Goal: Task Accomplishment & Management: Manage account settings

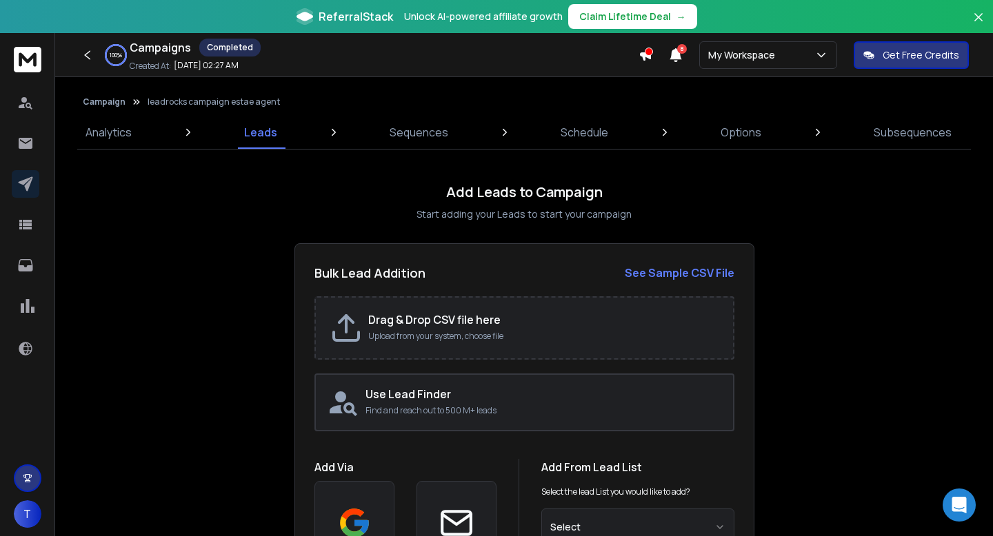
click at [414, 321] on h2 "Drag & Drop CSV file here" at bounding box center [543, 320] width 351 height 17
type input "**********"
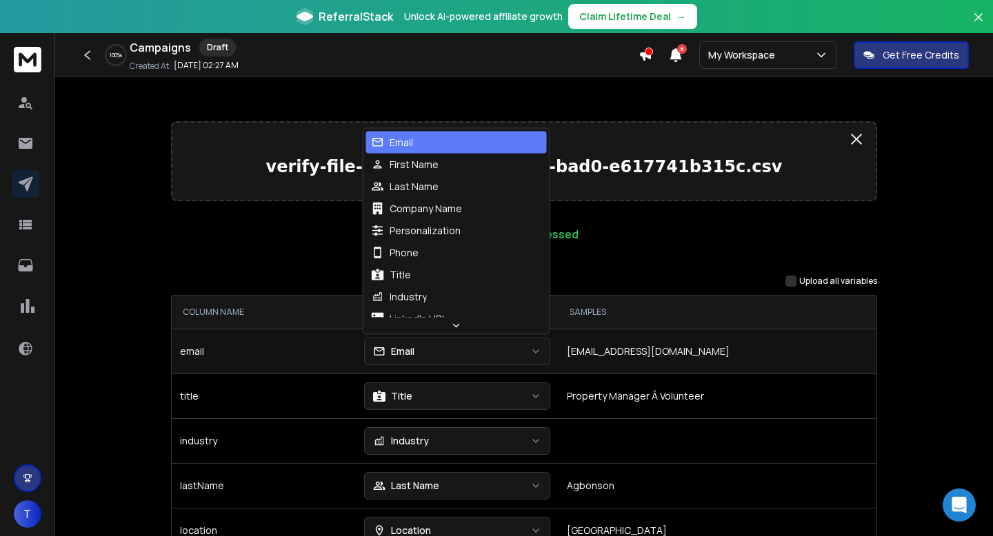
click at [532, 359] on button "Email" at bounding box center [457, 352] width 186 height 28
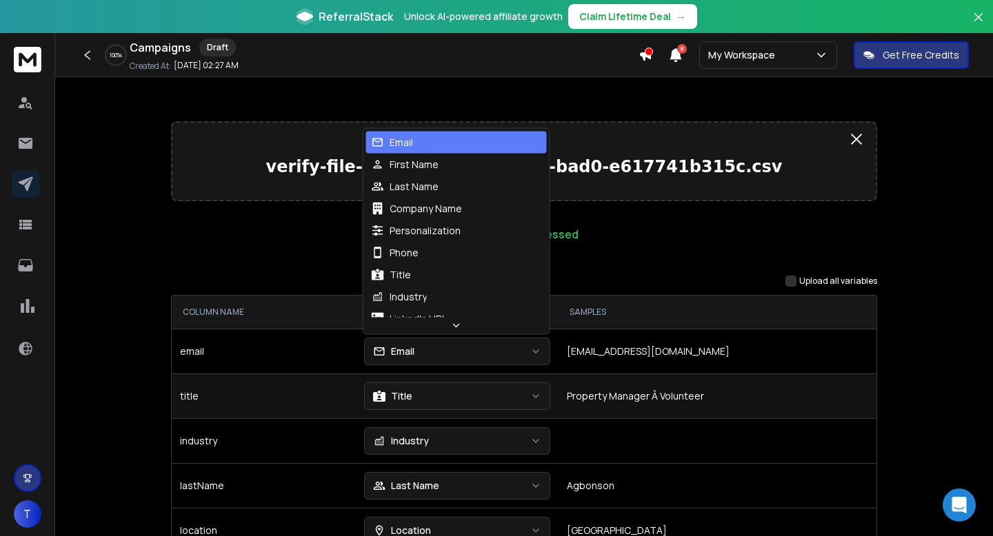
click at [697, 409] on td "Property Manager Â Volunteer" at bounding box center [718, 396] width 318 height 45
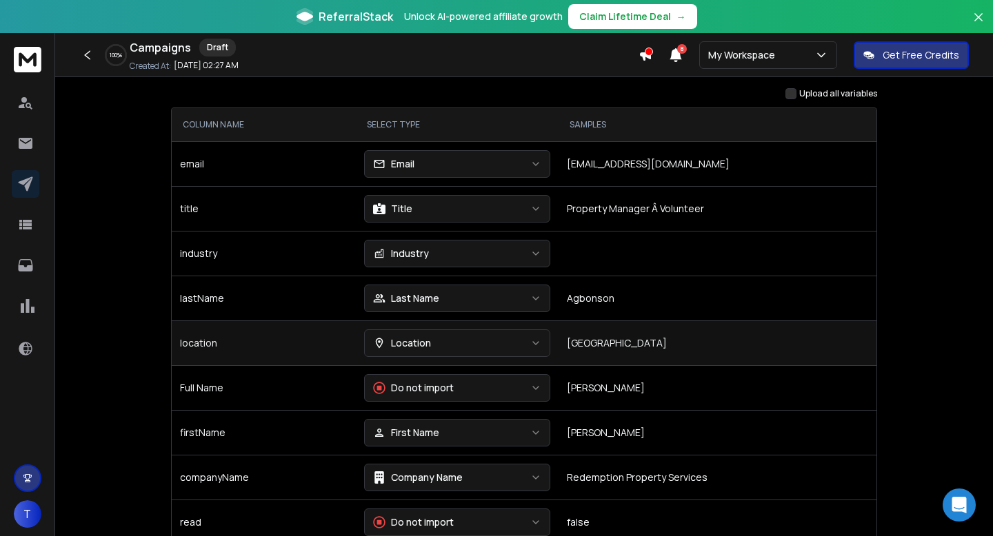
scroll to position [189, 0]
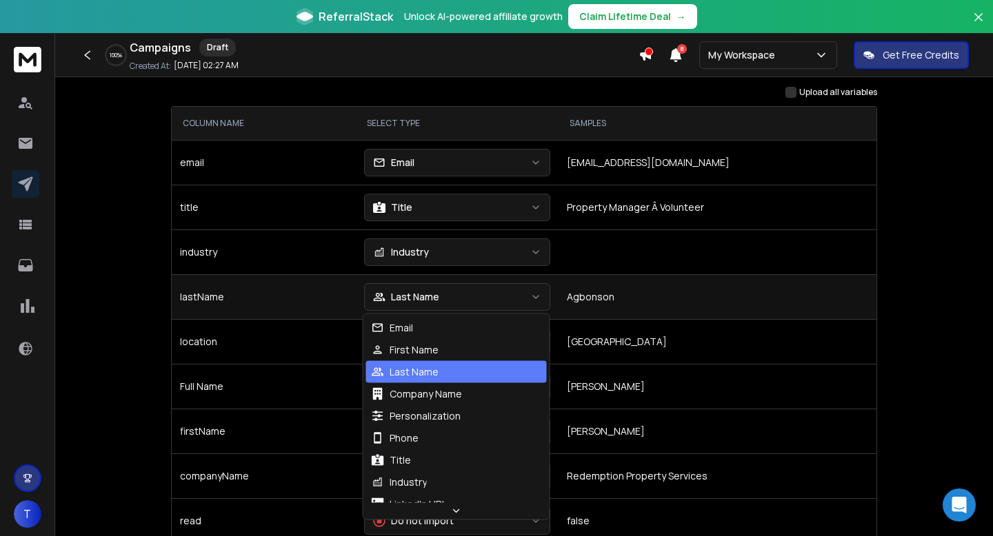
click at [539, 305] on button "Last Name" at bounding box center [457, 297] width 186 height 28
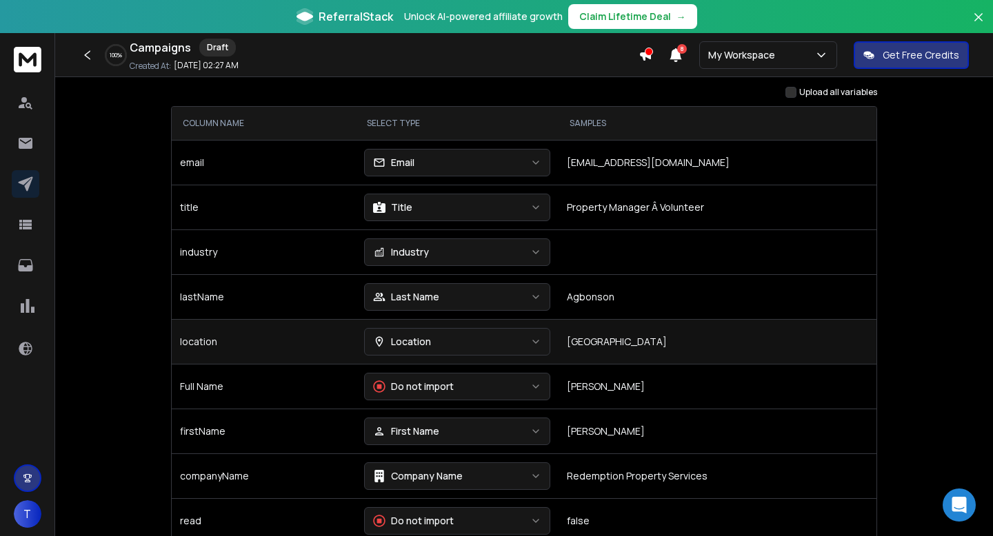
click at [665, 343] on td "[GEOGRAPHIC_DATA]" at bounding box center [718, 341] width 318 height 45
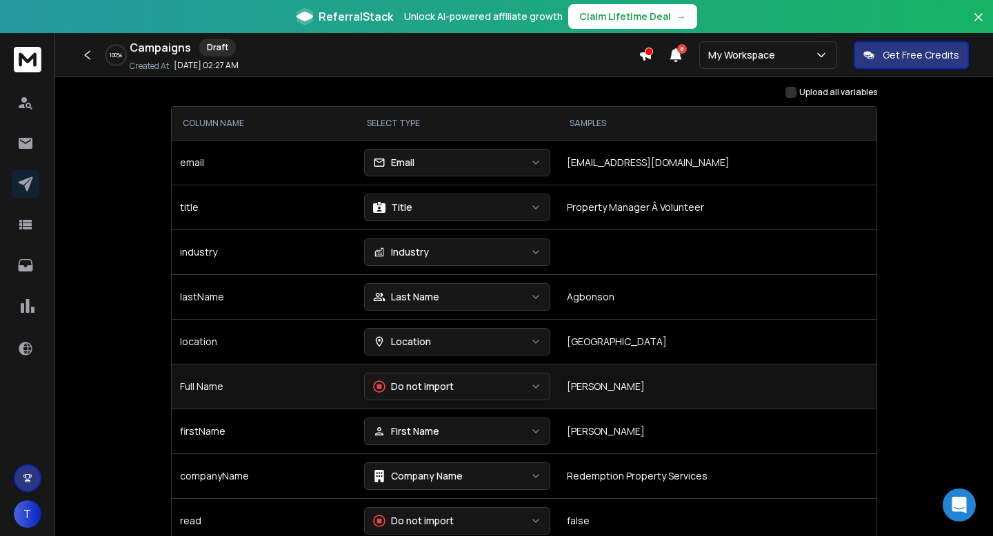
click at [532, 391] on icon "button" at bounding box center [535, 386] width 11 height 11
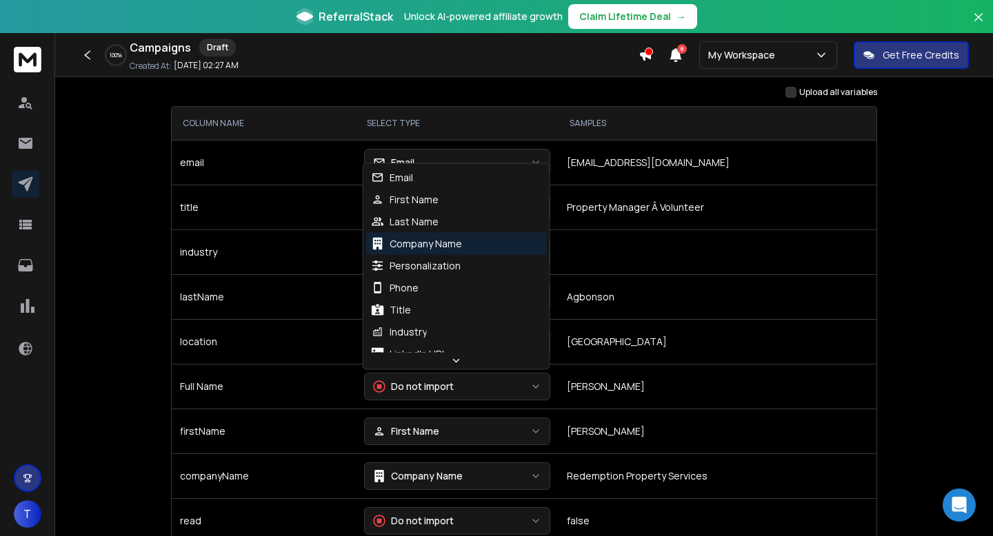
scroll to position [126, 0]
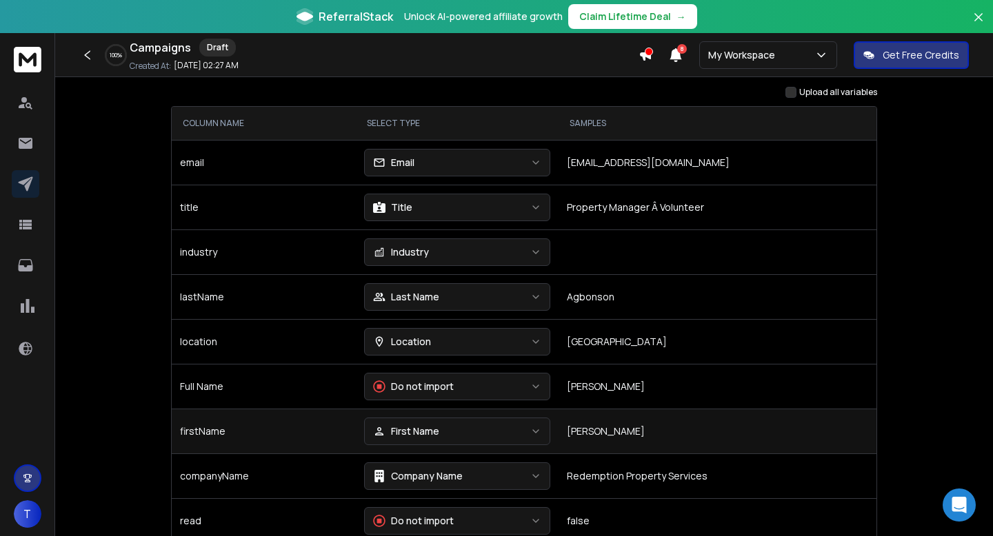
click at [581, 426] on td "Daniel" at bounding box center [718, 431] width 318 height 45
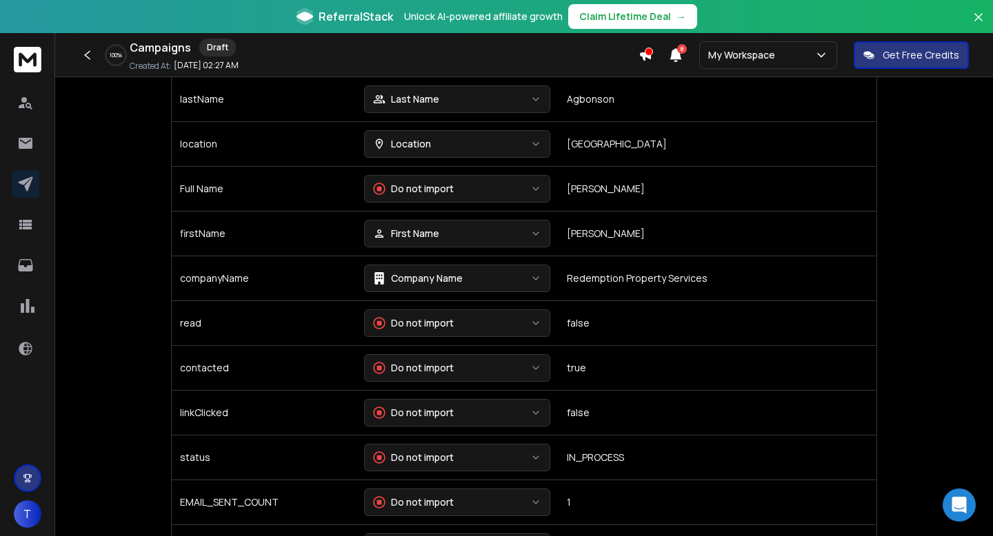
scroll to position [858, 0]
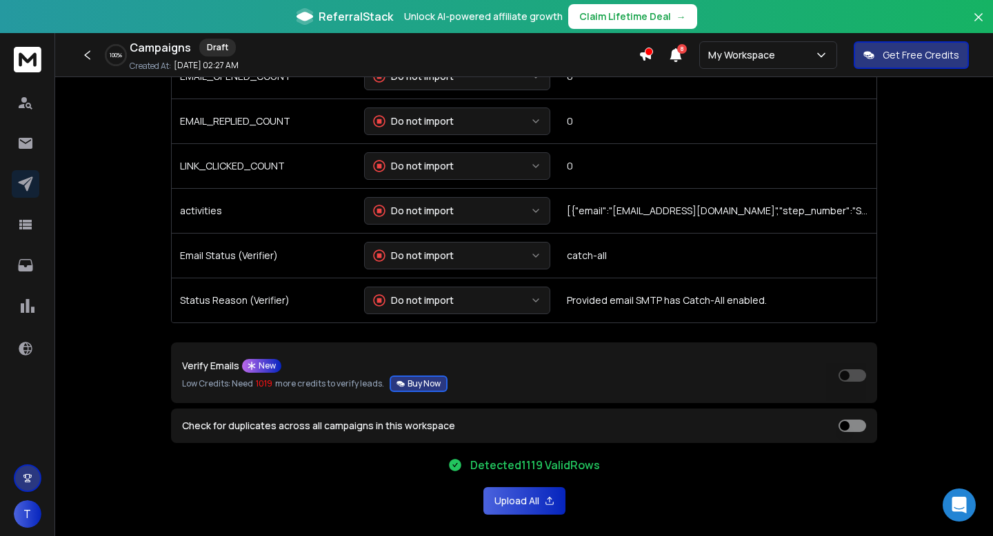
click at [542, 509] on button "Upload All" at bounding box center [524, 502] width 82 height 28
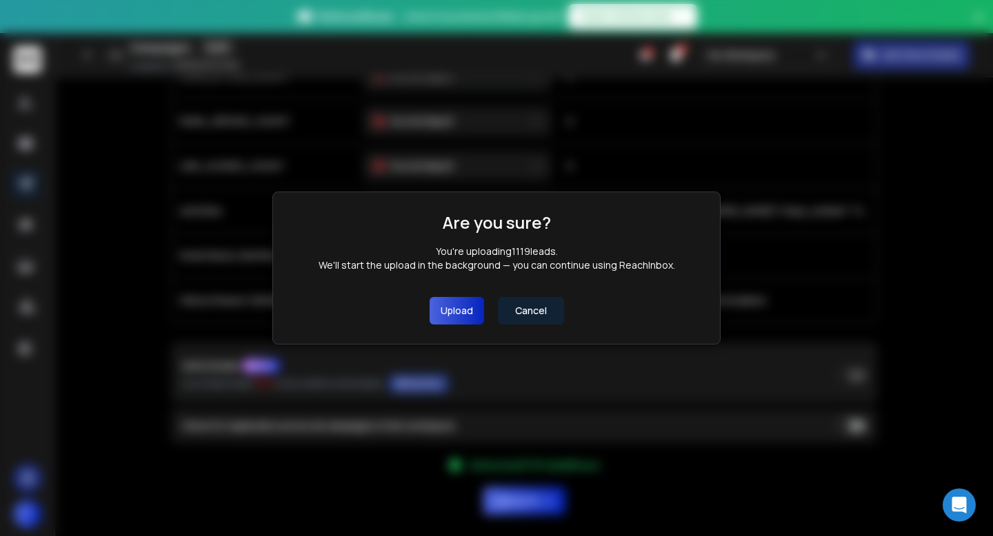
click at [465, 328] on div "Are you sure? You're uploading 1119 lead s . We'll start the upload in the back…" at bounding box center [496, 268] width 448 height 153
click at [465, 306] on button "Upload" at bounding box center [457, 311] width 54 height 28
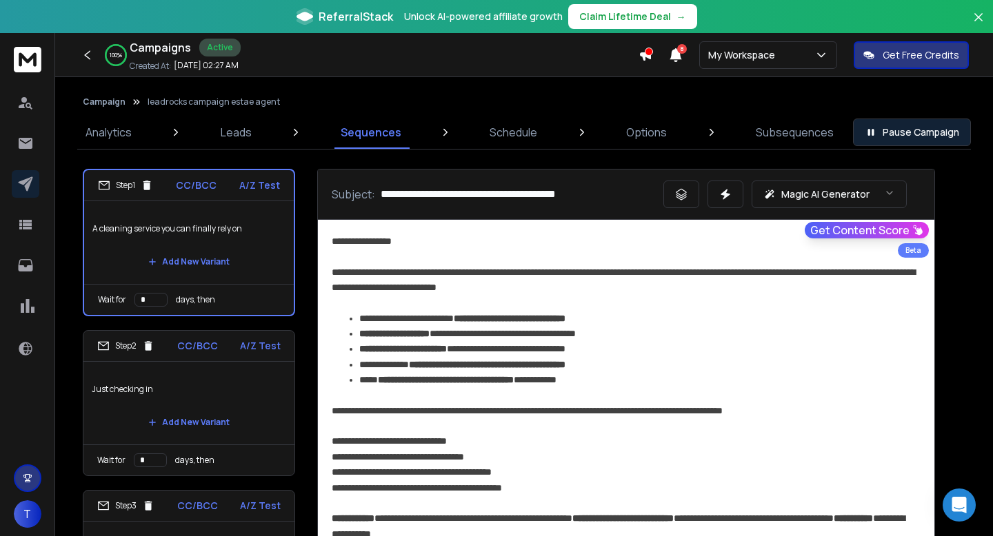
click at [900, 134] on button "Pause Campaign" at bounding box center [912, 133] width 118 height 28
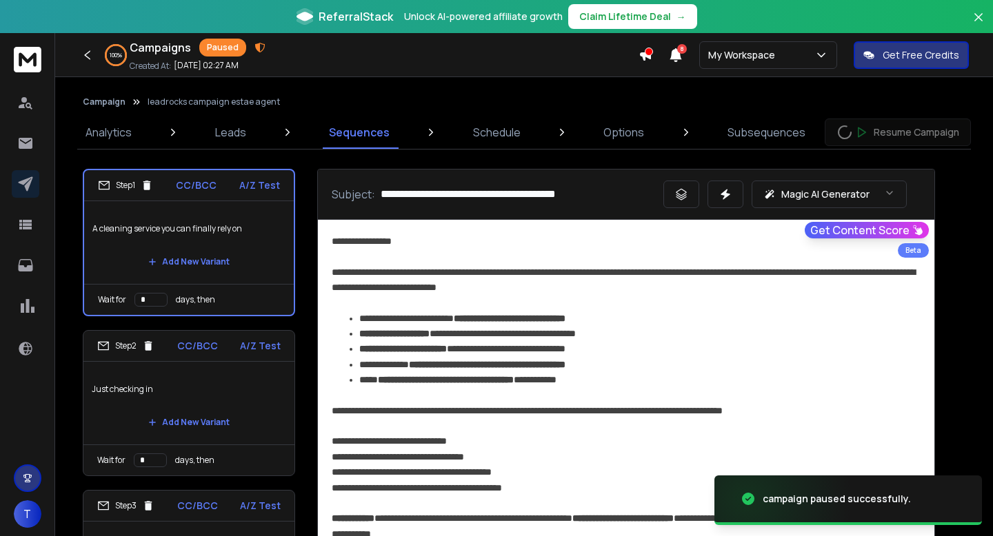
click at [870, 130] on div "Resume Campaign" at bounding box center [898, 133] width 146 height 28
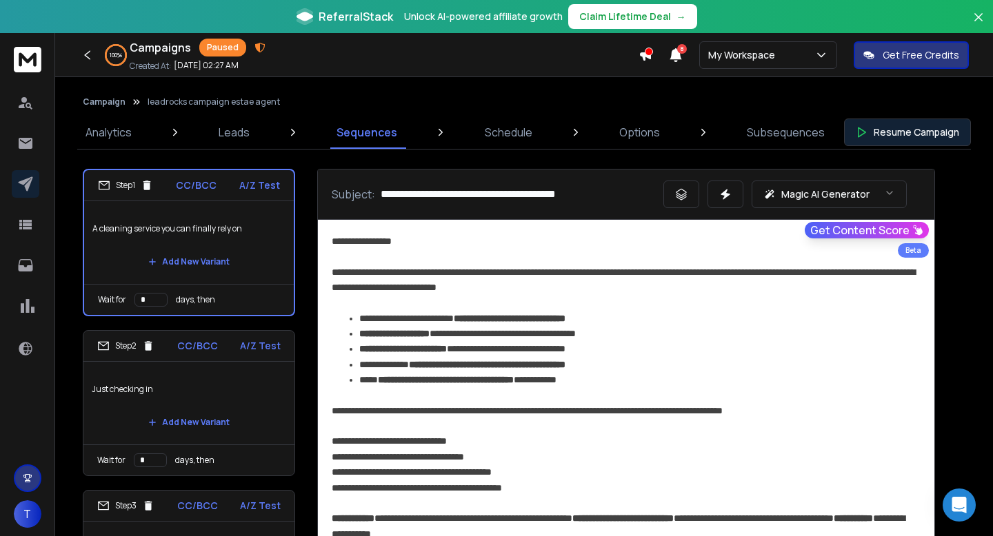
click at [909, 139] on button "Resume Campaign" at bounding box center [907, 133] width 127 height 28
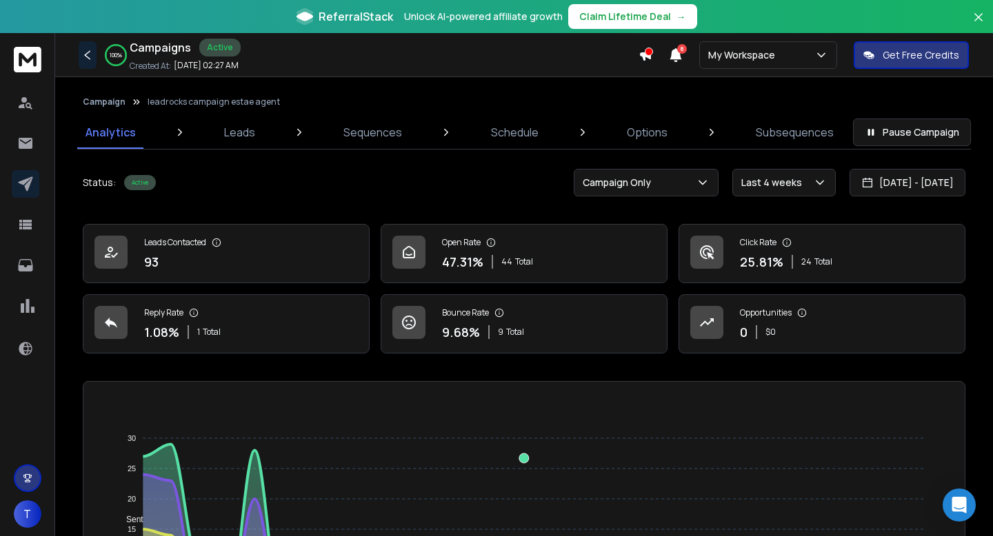
click at [92, 56] on icon at bounding box center [87, 55] width 12 height 12
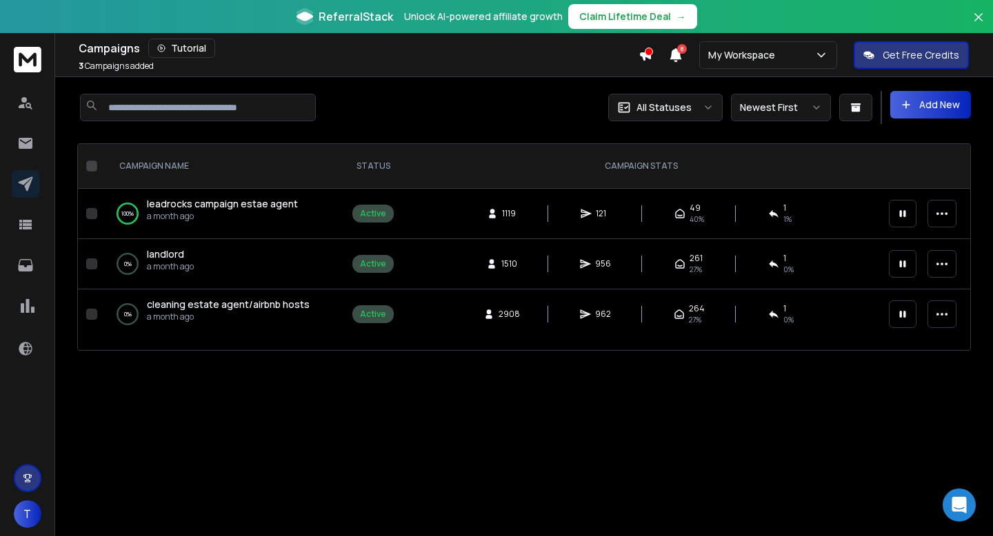
click at [181, 203] on span "leadrocks campaign estae agent" at bounding box center [222, 203] width 151 height 13
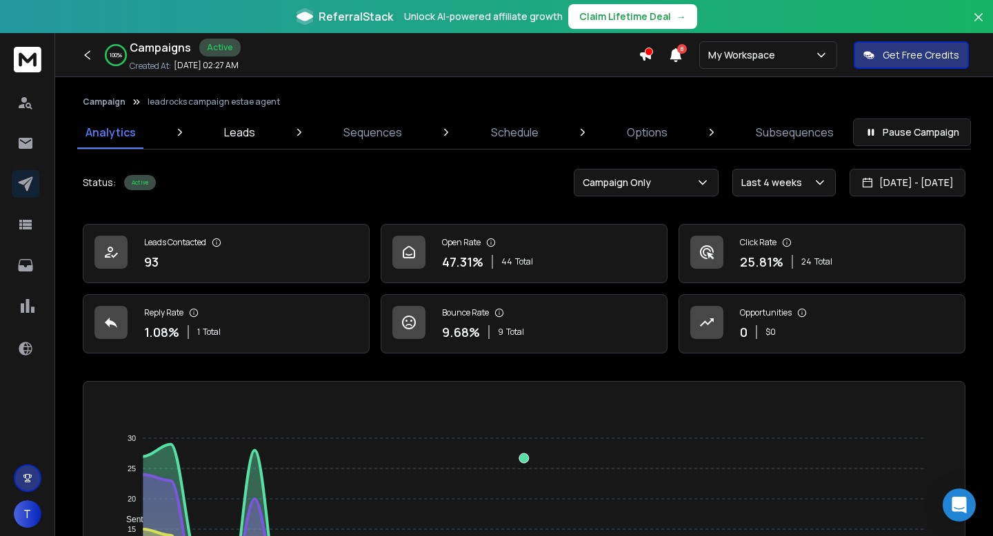
click at [248, 134] on p "Leads" at bounding box center [239, 132] width 31 height 17
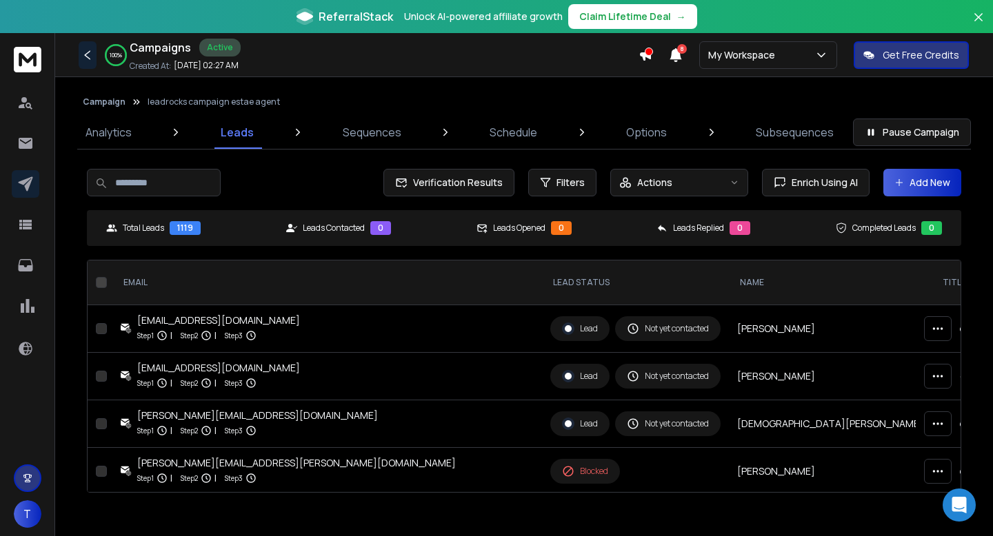
click at [86, 43] on button at bounding box center [88, 55] width 18 height 28
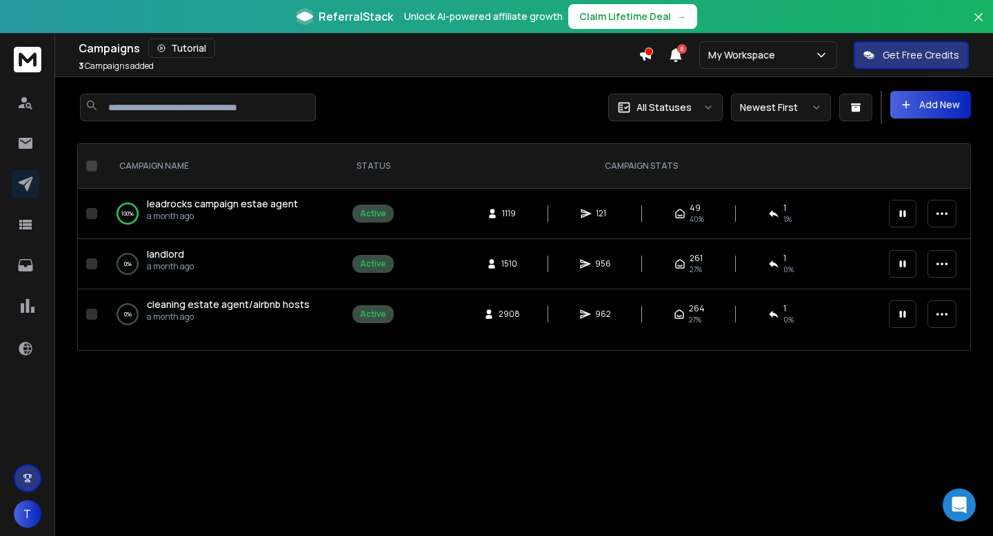
click at [188, 250] on h1 "landlord" at bounding box center [170, 255] width 47 height 14
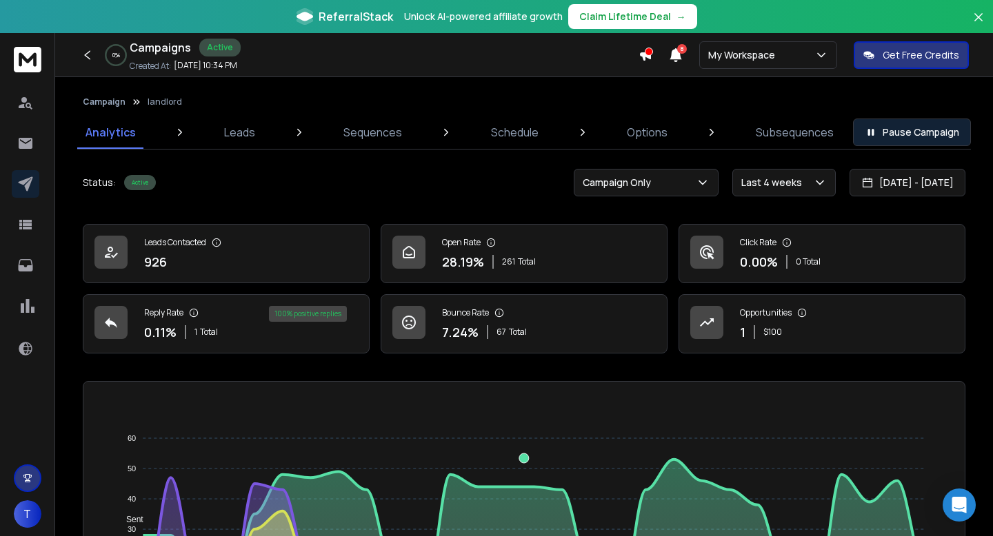
click at [932, 131] on button "Pause Campaign" at bounding box center [912, 133] width 118 height 28
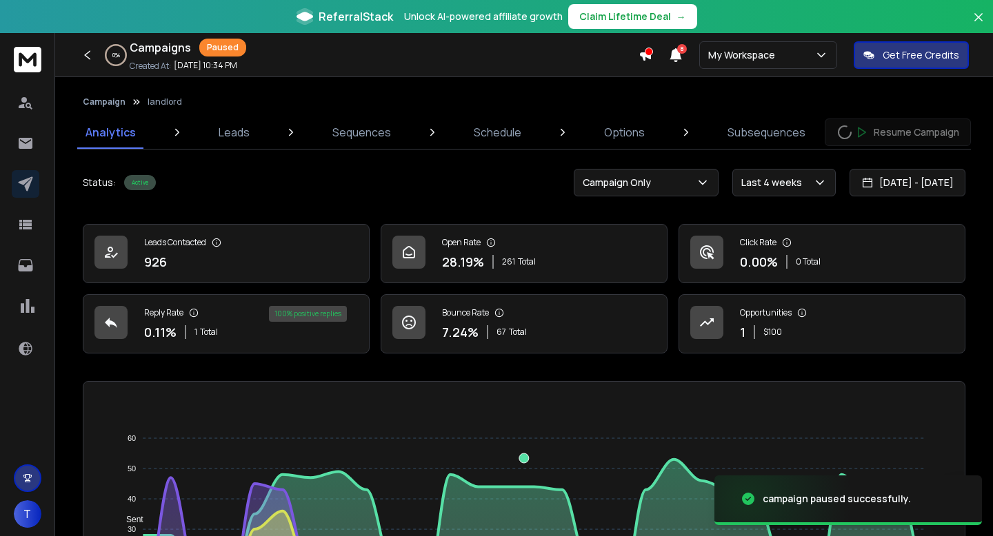
click at [913, 138] on div "Resume Campaign" at bounding box center [898, 133] width 146 height 28
click at [908, 137] on div "Resume Campaign" at bounding box center [898, 133] width 146 height 28
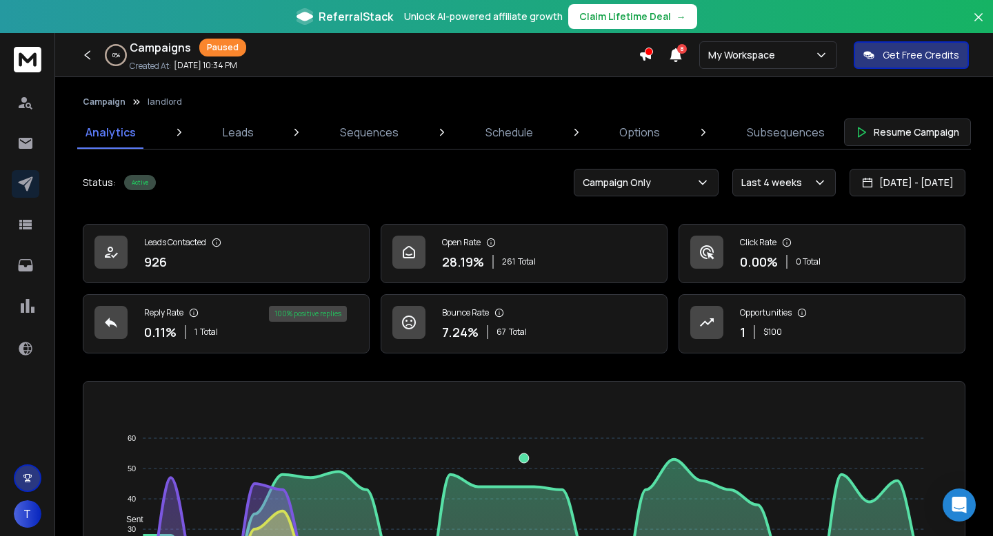
click at [76, 53] on div "0 % Campaigns Paused Created At: [DATE] 10:34 PM 8 My Workspace Get Free Credits" at bounding box center [496, 55] width 993 height 44
click at [90, 54] on icon at bounding box center [87, 55] width 12 height 12
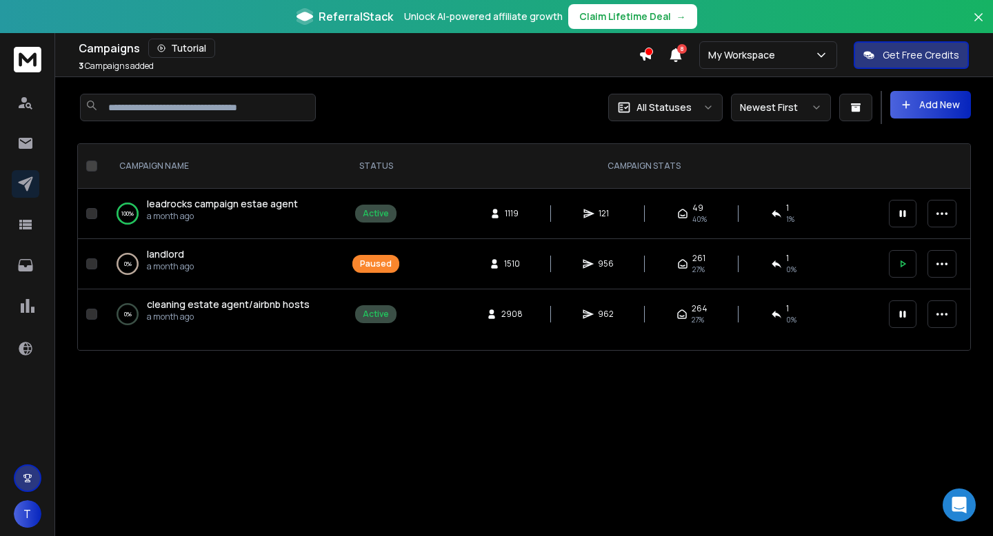
click at [901, 261] on icon at bounding box center [904, 265] width 6 height 8
